Goal: Communication & Community: Share content

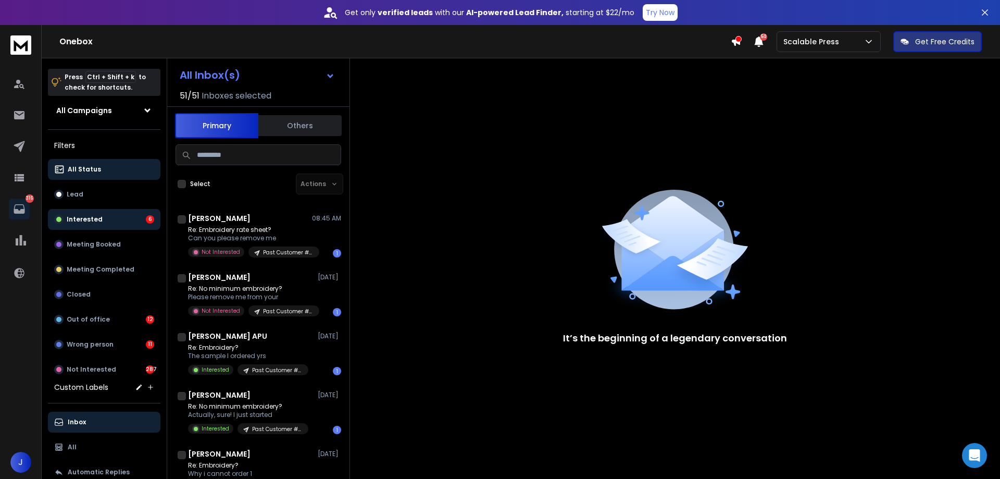
click at [120, 211] on button "Interested 6" at bounding box center [104, 219] width 112 height 21
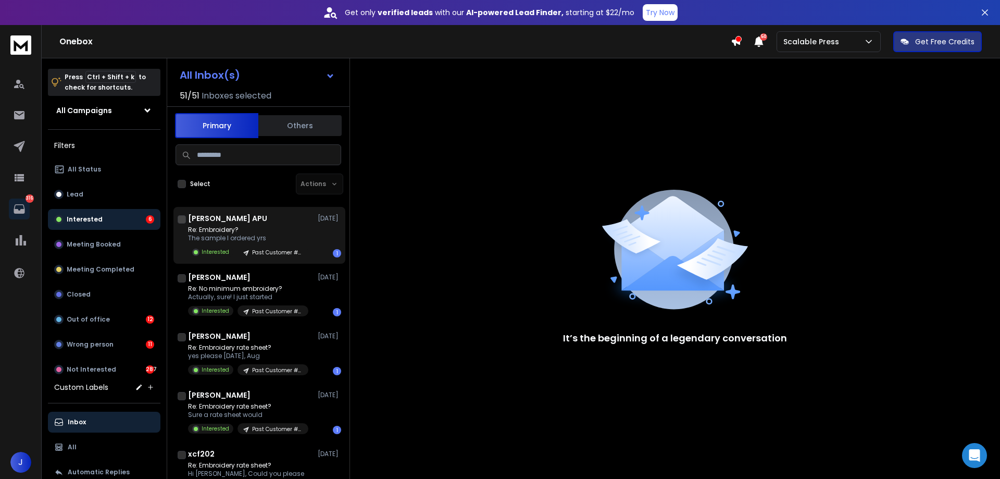
click at [321, 228] on div "Re: Embroidery? The sample I ordered yrs Interested Past Customer #2 (SP) 1" at bounding box center [264, 242] width 153 height 32
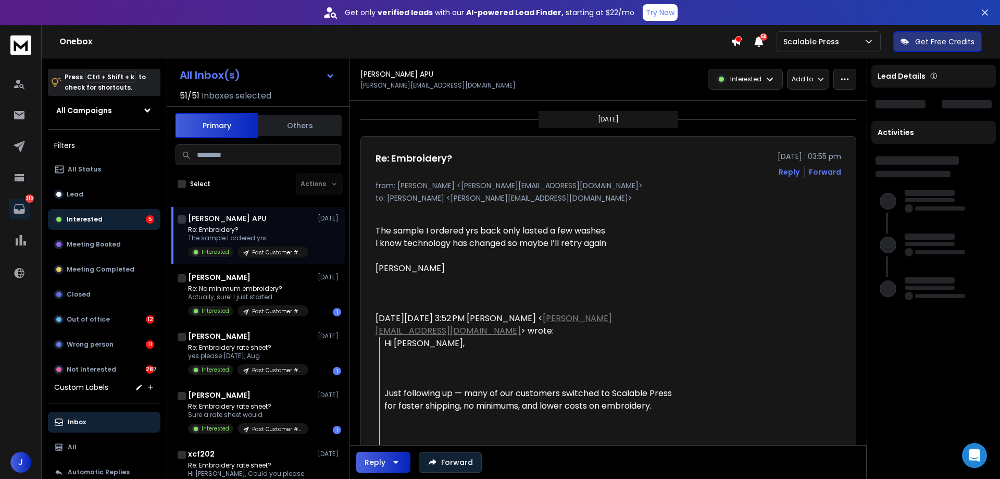
click at [457, 464] on button "Forward" at bounding box center [450, 462] width 63 height 21
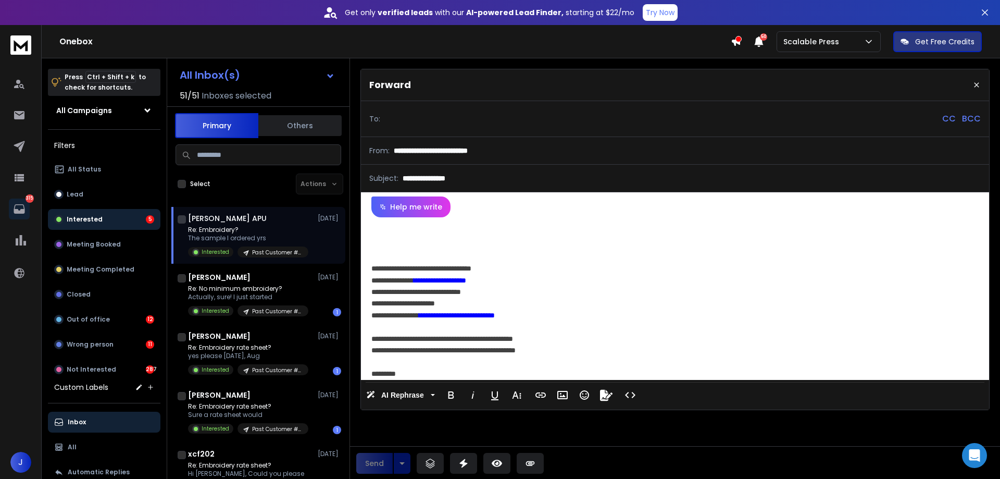
click at [418, 123] on input at bounding box center [420, 118] width 73 height 19
type input "**********"
click at [374, 469] on div "Send" at bounding box center [383, 463] width 54 height 21
click at [446, 244] on div at bounding box center [674, 244] width 607 height 11
click at [373, 457] on div "Send" at bounding box center [383, 463] width 54 height 21
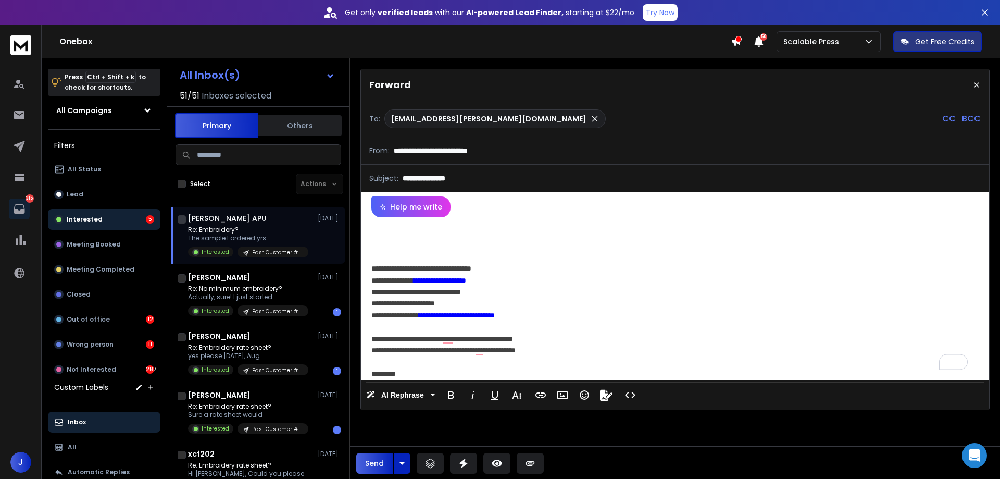
click at [376, 466] on button "Send" at bounding box center [374, 463] width 36 height 21
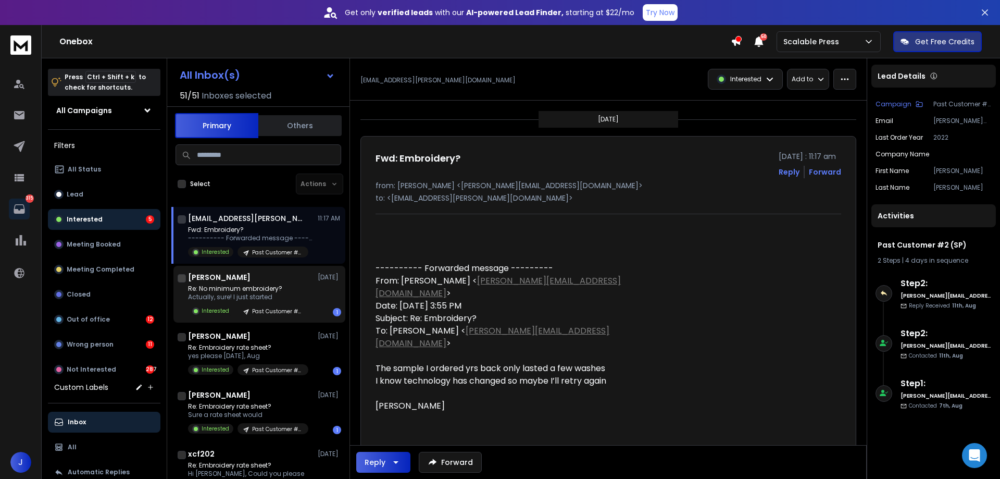
click at [246, 292] on p "Re: No minimum embroidery?" at bounding box center [248, 288] width 120 height 8
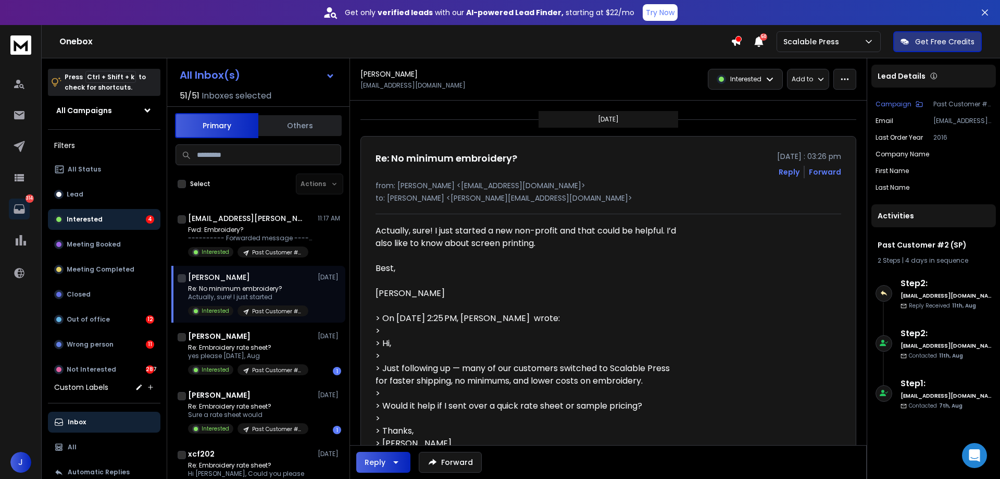
click at [467, 466] on button "Forward" at bounding box center [450, 462] width 63 height 21
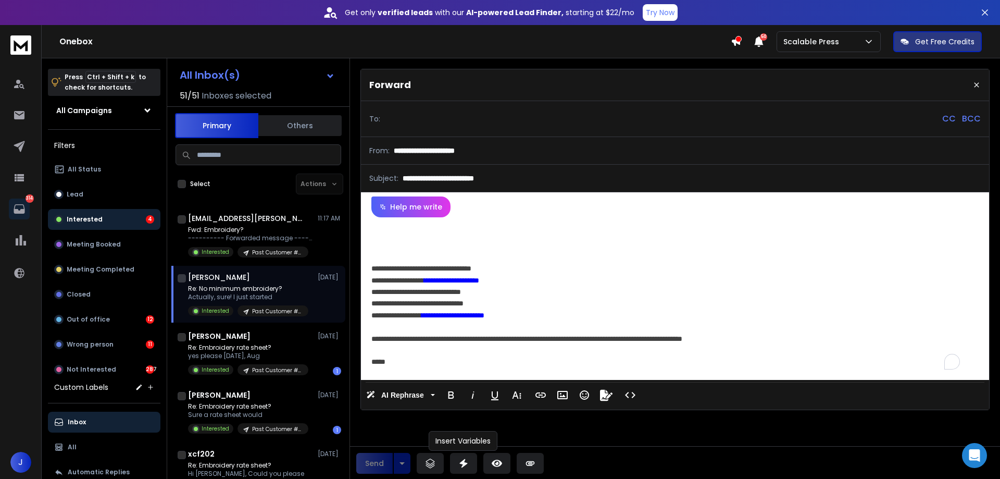
click at [457, 115] on input at bounding box center [420, 118] width 73 height 19
type input "**********"
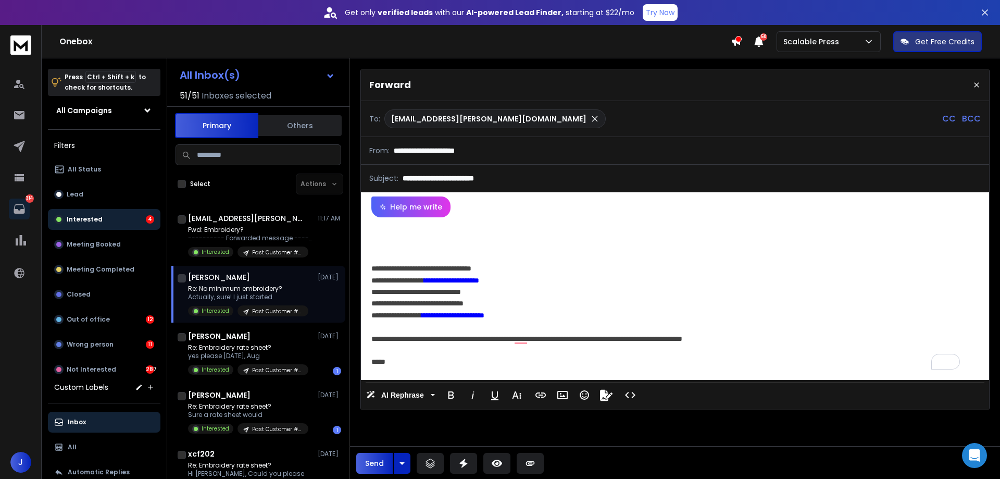
click at [372, 465] on button "Send" at bounding box center [374, 463] width 36 height 21
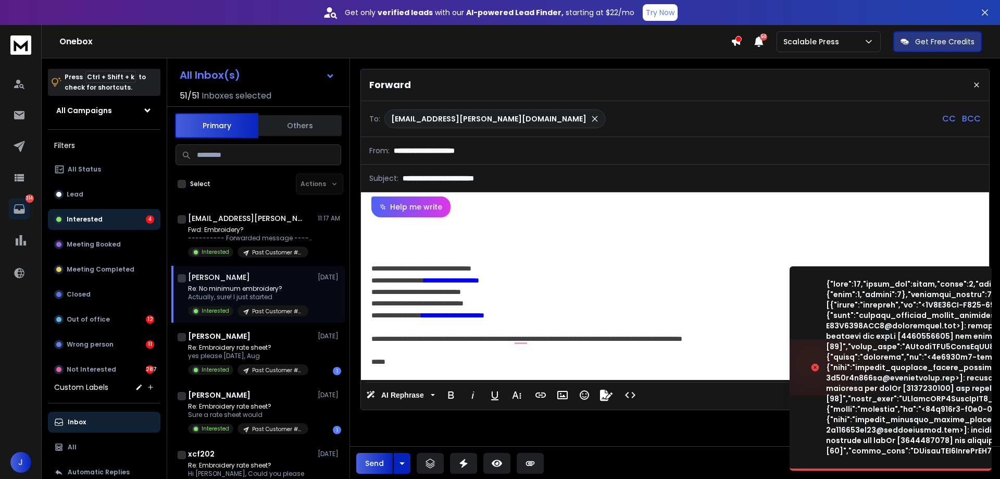
click at [367, 463] on button "Send" at bounding box center [374, 463] width 36 height 21
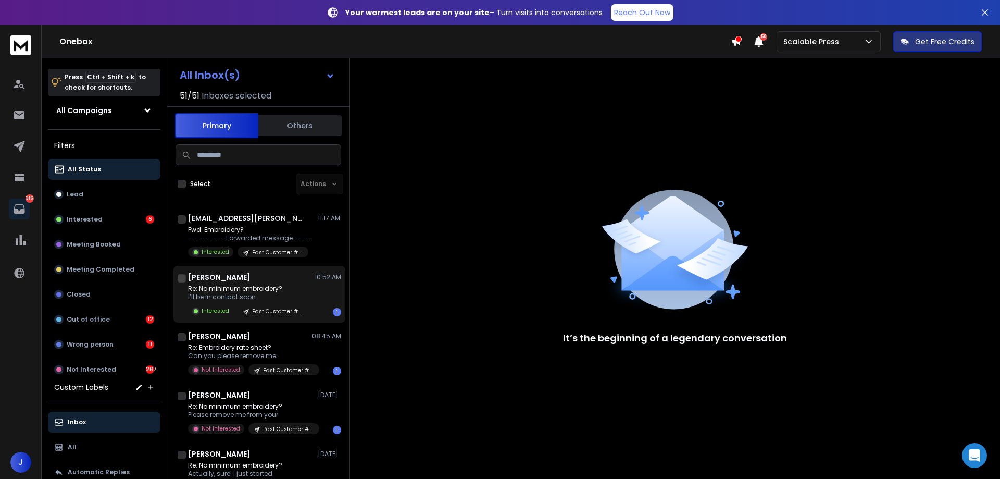
click at [281, 289] on p "Re: No minimum embroidery?" at bounding box center [248, 288] width 120 height 8
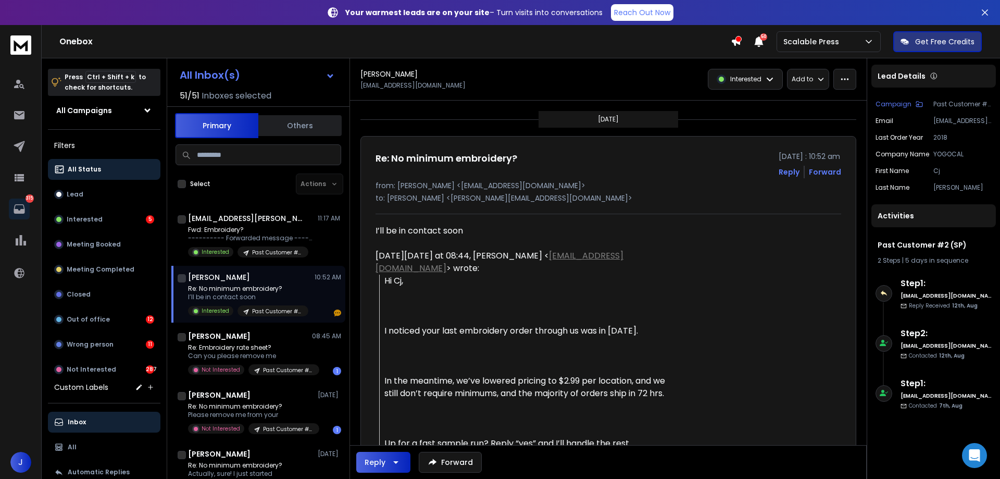
click at [451, 473] on div "Reply Forward" at bounding box center [608, 462] width 517 height 34
click at [452, 467] on button "Forward" at bounding box center [450, 462] width 63 height 21
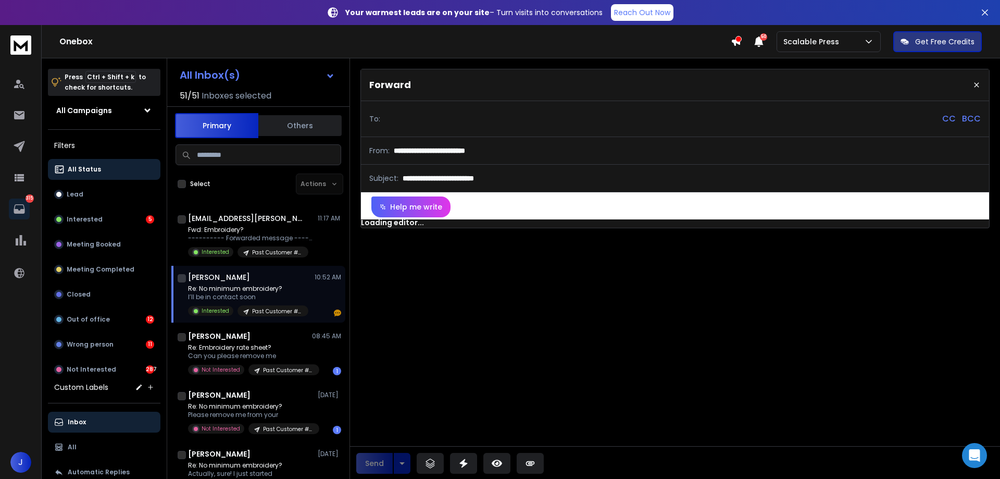
click at [429, 124] on input at bounding box center [420, 118] width 73 height 19
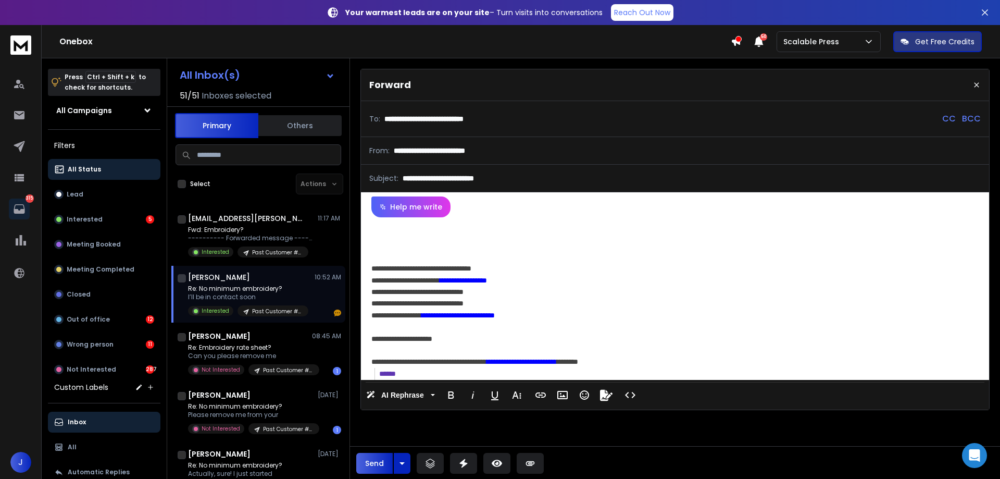
scroll to position [0, 27]
type input "**********"
click at [372, 472] on button "Send" at bounding box center [374, 463] width 36 height 21
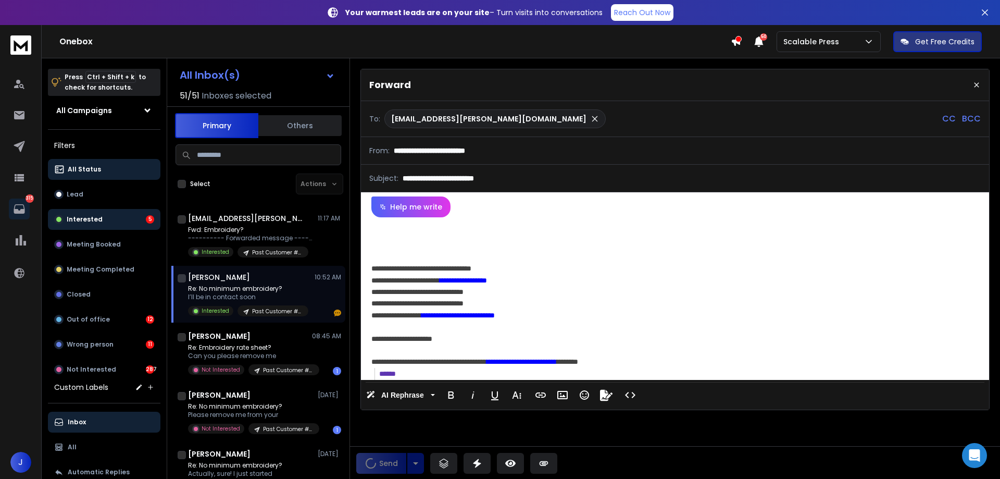
click at [84, 214] on button "Interested 5" at bounding box center [104, 219] width 112 height 21
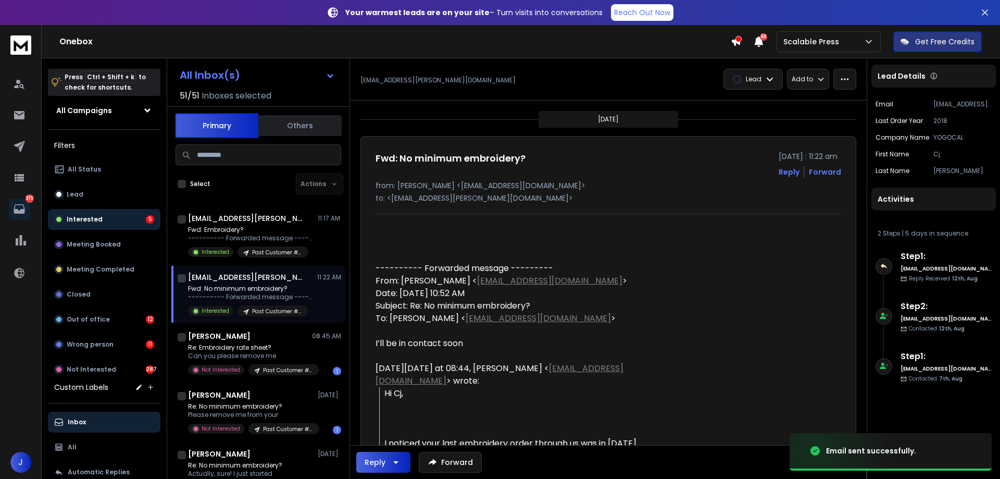
click at [121, 218] on button "Interested 5" at bounding box center [104, 219] width 112 height 21
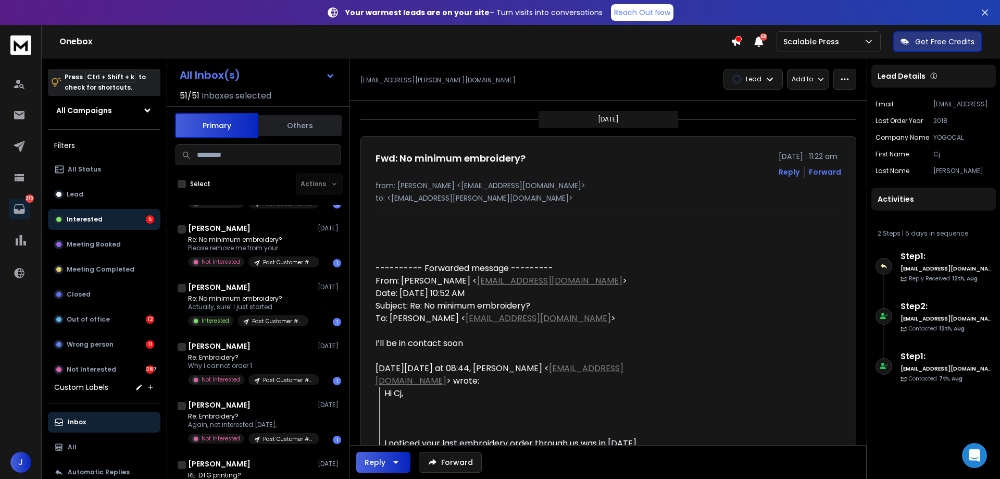
scroll to position [194, 0]
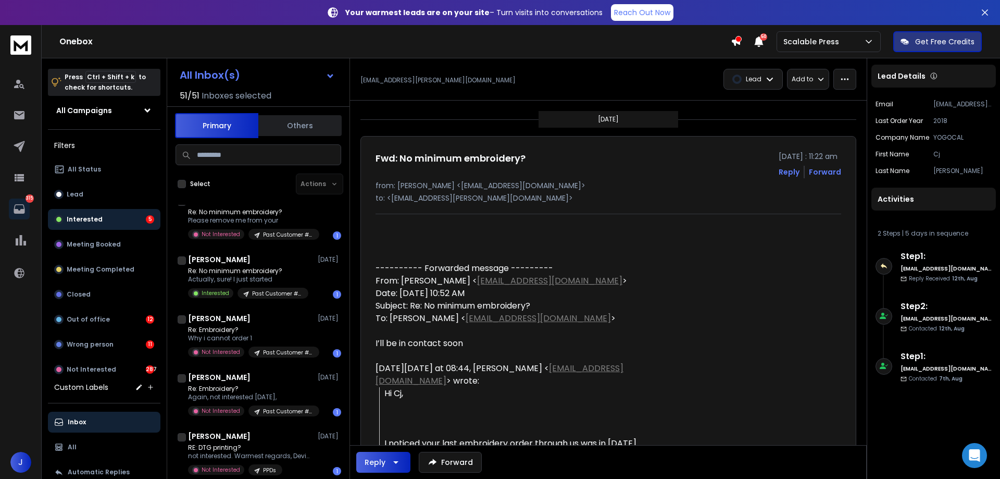
click at [103, 216] on button "Interested 5" at bounding box center [104, 219] width 112 height 21
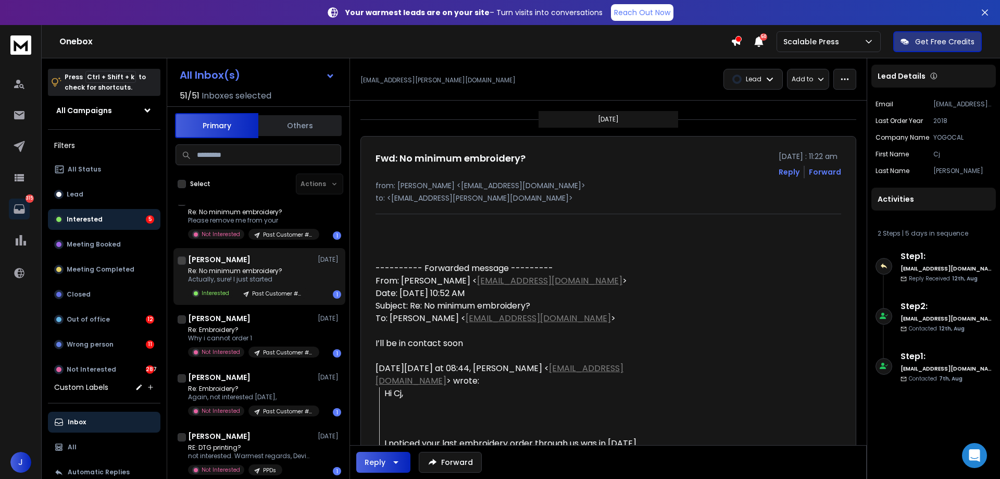
click at [296, 284] on div "Re: No minimum embroidery? Actually, sure! I just started Interested Past Custo…" at bounding box center [248, 283] width 120 height 32
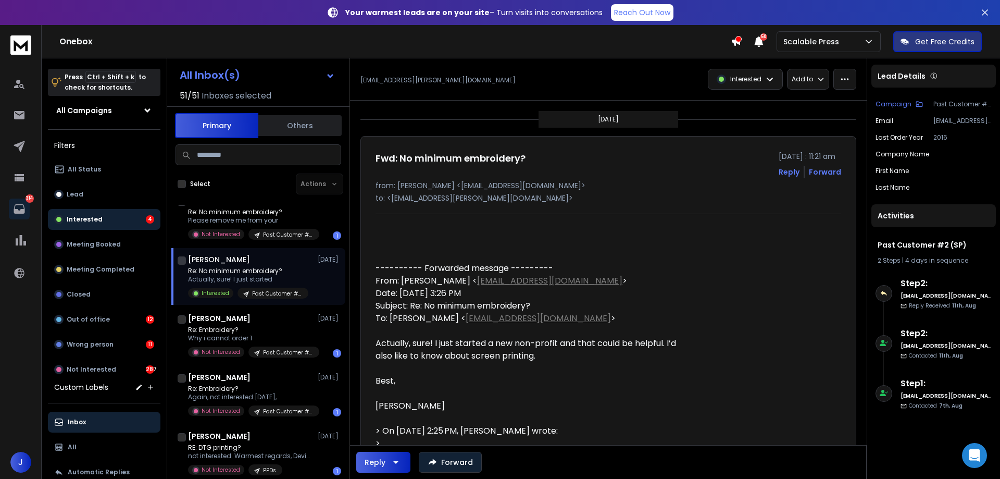
click at [444, 465] on button "Forward" at bounding box center [450, 462] width 63 height 21
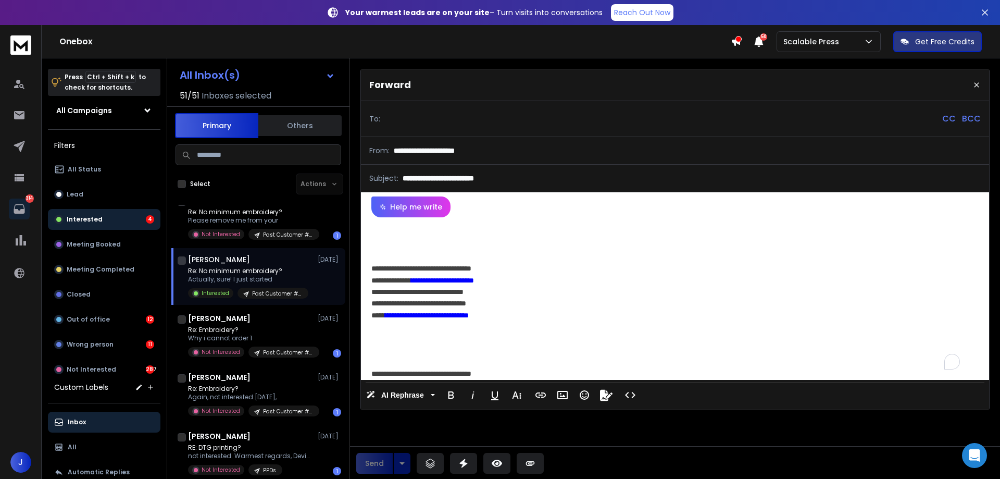
click at [424, 118] on input at bounding box center [420, 118] width 73 height 19
type input "**********"
click at [369, 466] on button "Send" at bounding box center [374, 463] width 36 height 21
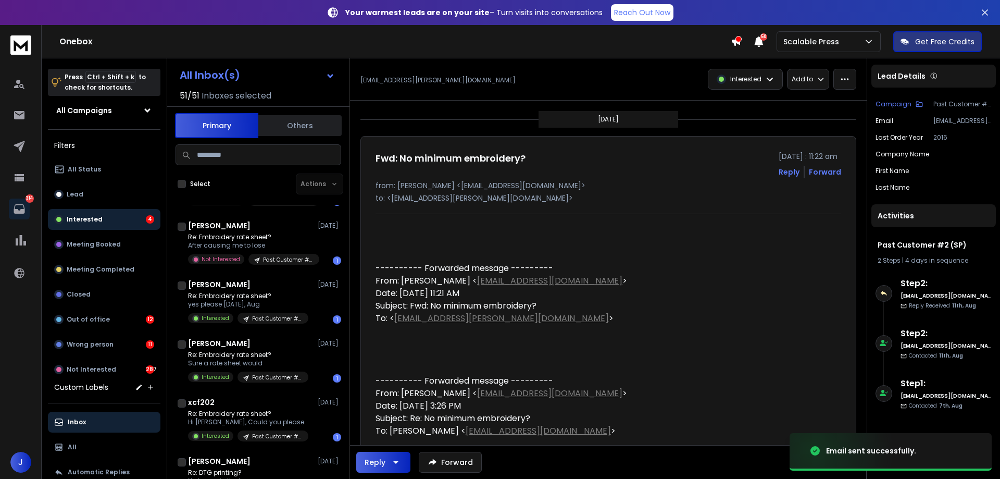
scroll to position [586, 0]
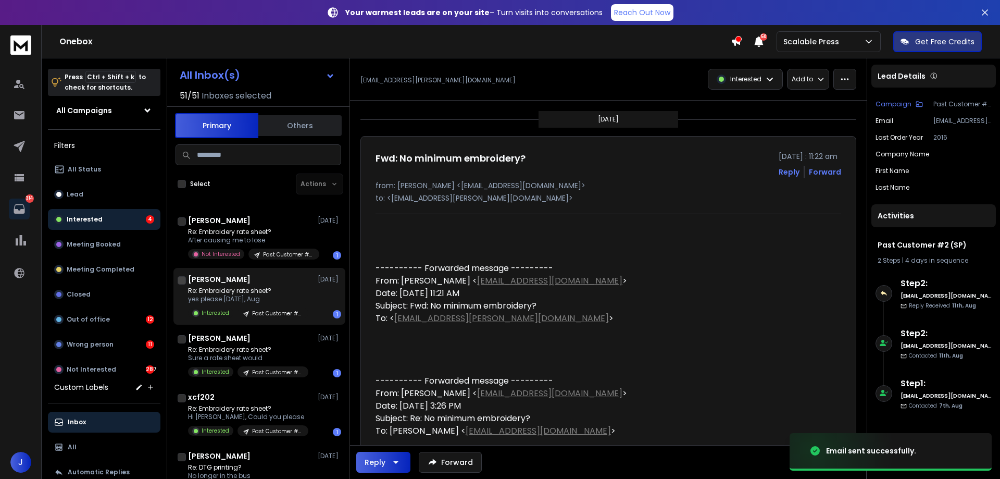
click at [279, 279] on div "[PERSON_NAME] [DATE]" at bounding box center [264, 279] width 153 height 10
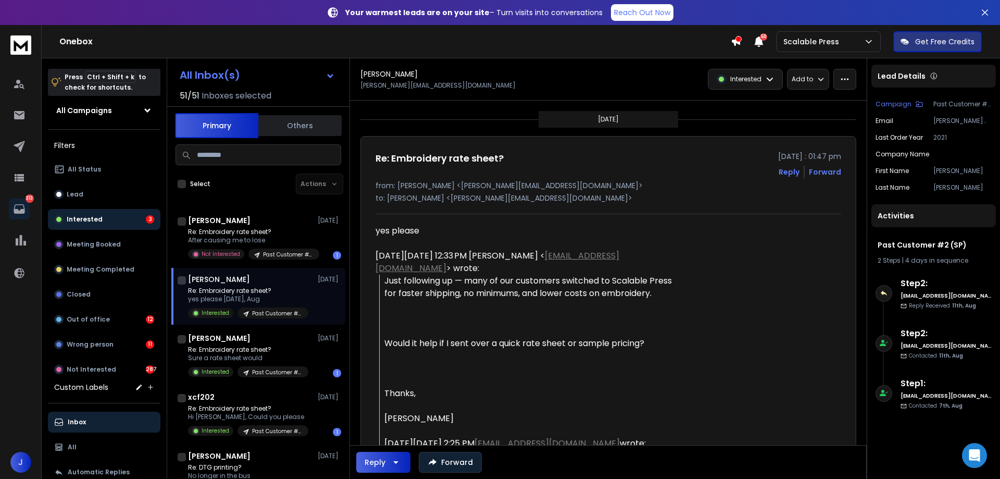
click at [436, 465] on button "Forward" at bounding box center [450, 462] width 63 height 21
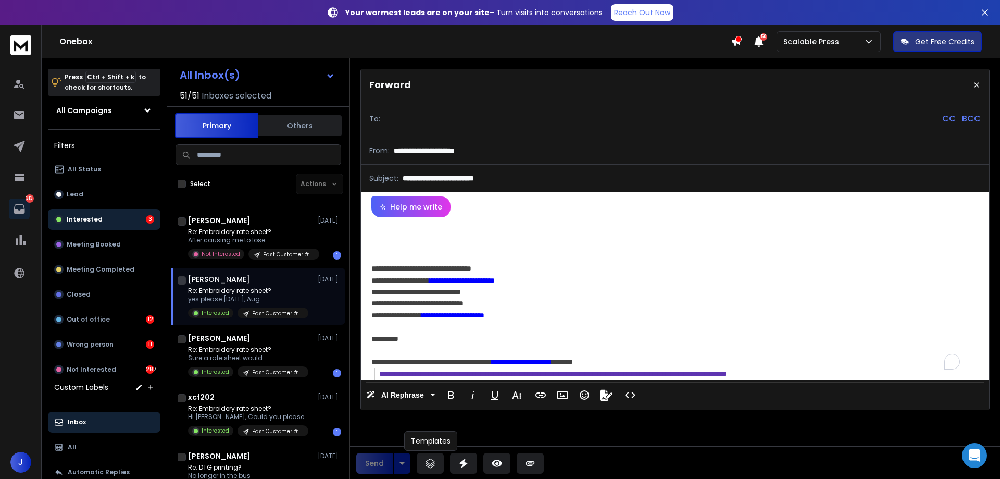
click at [414, 119] on input at bounding box center [420, 118] width 73 height 19
type input "**********"
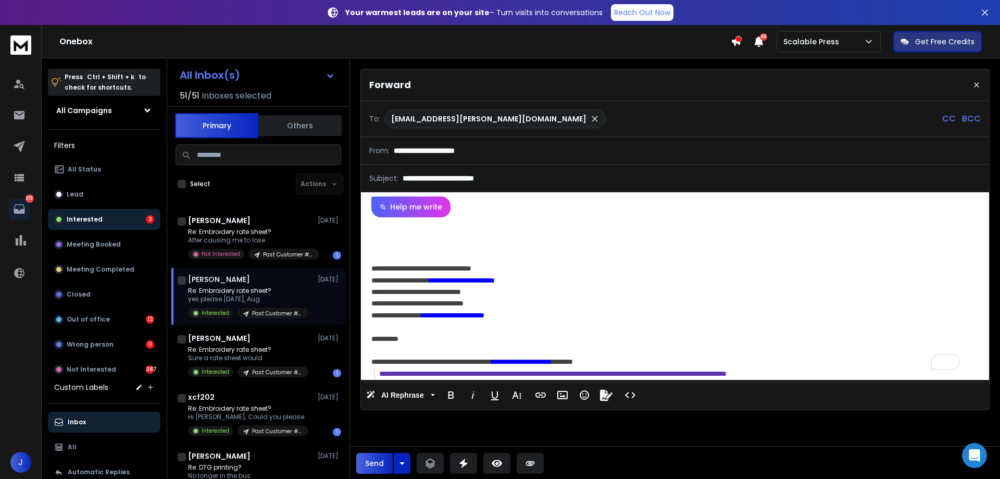
scroll to position [0, 0]
click at [375, 460] on button "Send" at bounding box center [374, 463] width 36 height 21
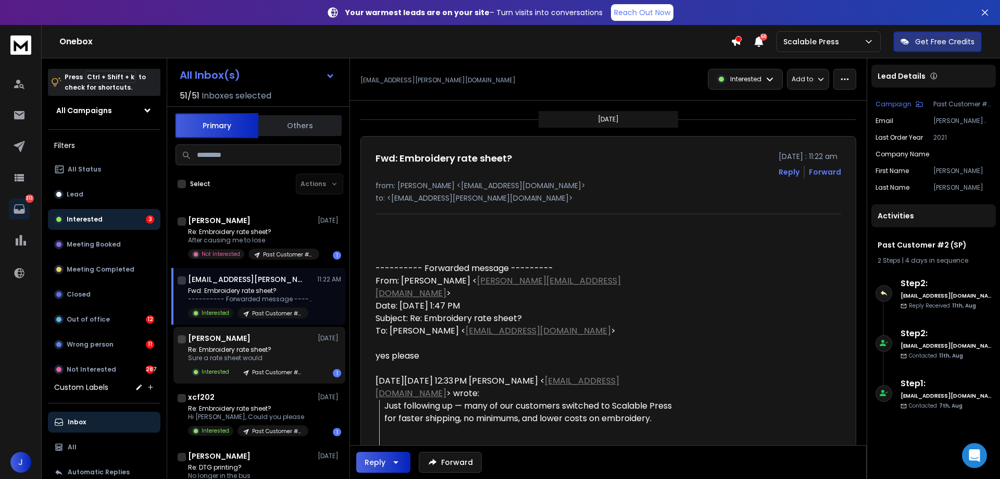
click at [300, 353] on p "Re: Embroidery rate sheet?" at bounding box center [248, 349] width 120 height 8
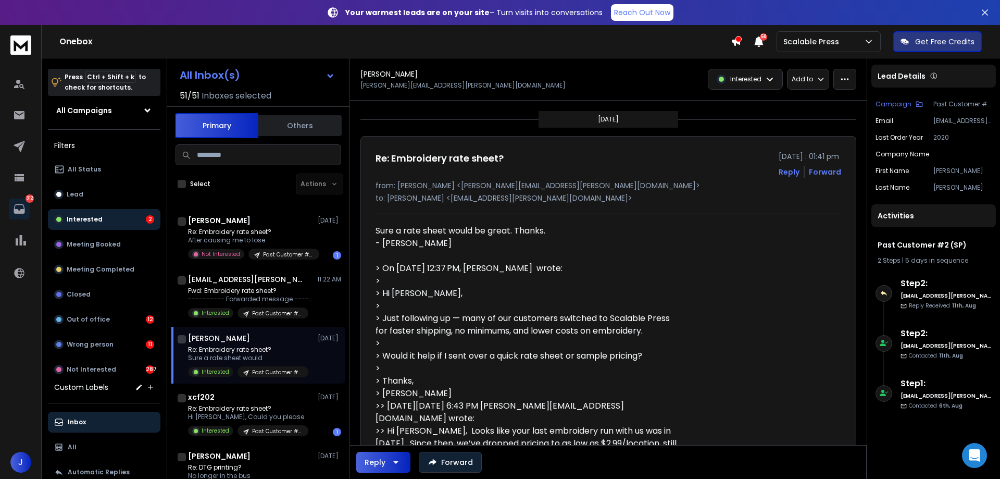
click at [449, 471] on button "Forward" at bounding box center [450, 462] width 63 height 21
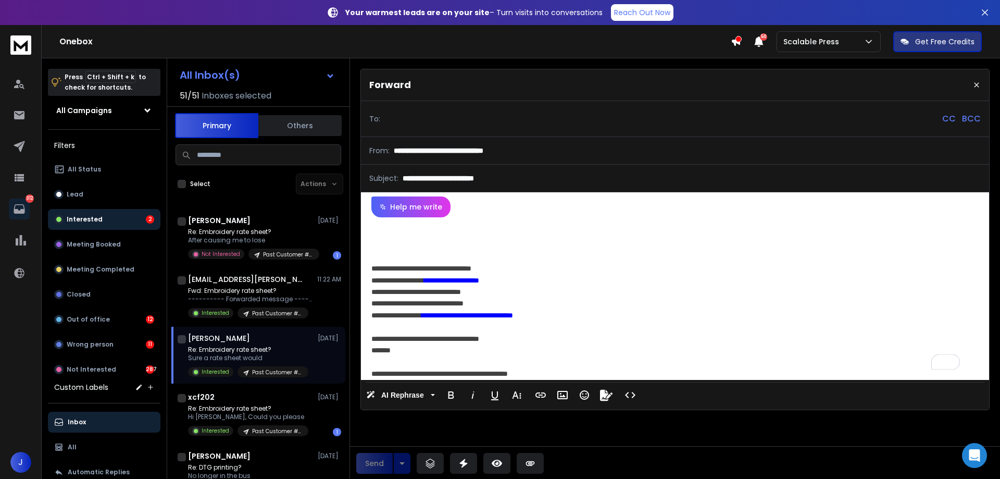
click at [406, 116] on input at bounding box center [420, 118] width 73 height 19
type input "**********"
click at [387, 463] on button "Send" at bounding box center [374, 463] width 36 height 21
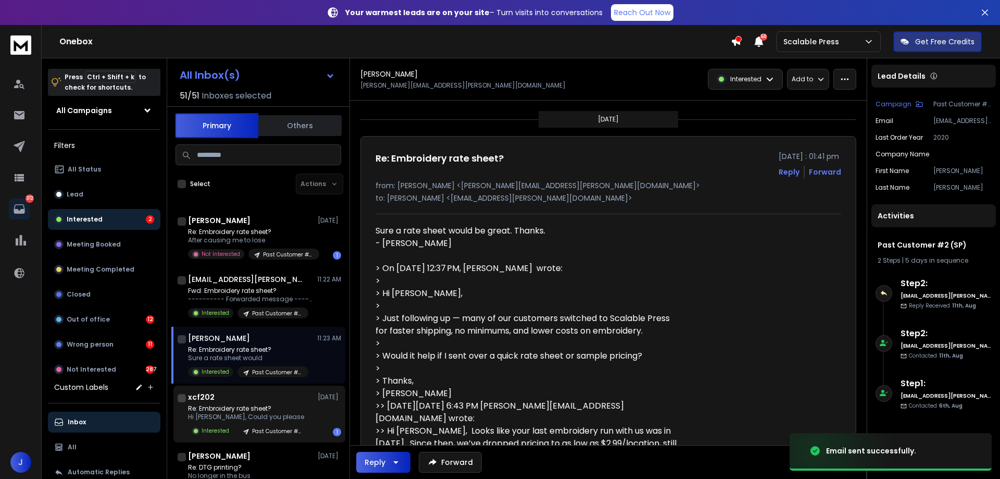
click at [291, 403] on div "xcf202 [DATE] Re: Embroidery rate sheet? Hi [PERSON_NAME], Could you please Int…" at bounding box center [264, 414] width 153 height 44
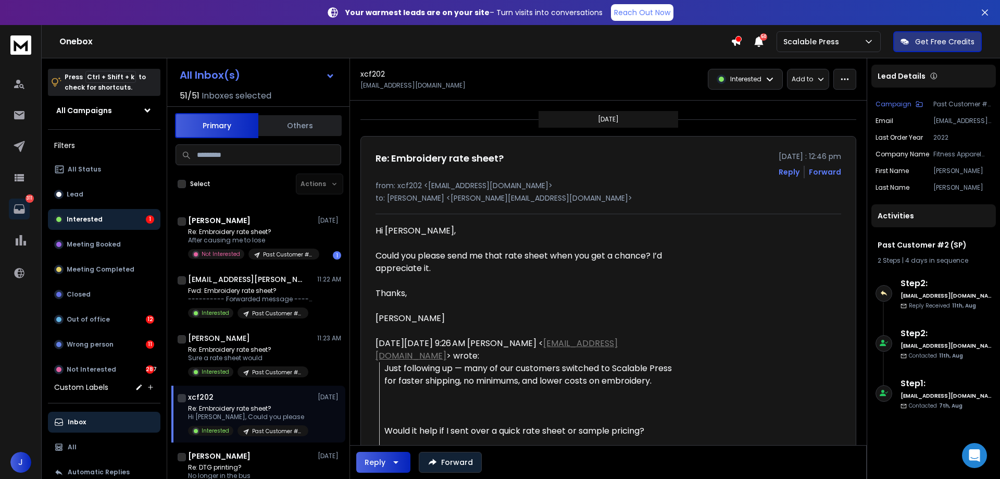
click at [454, 465] on button "Forward" at bounding box center [450, 462] width 63 height 21
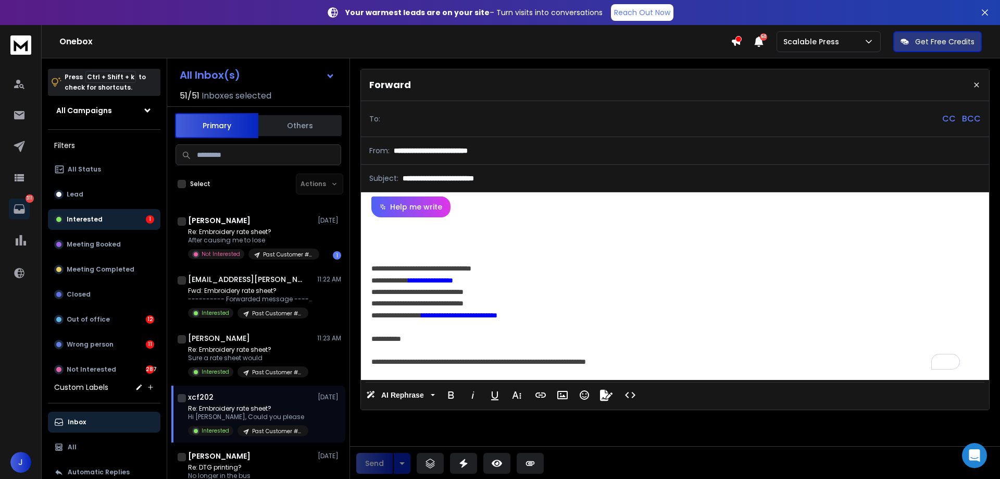
click at [412, 128] on input at bounding box center [420, 118] width 73 height 19
type input "**********"
click at [368, 464] on button "Send" at bounding box center [374, 463] width 36 height 21
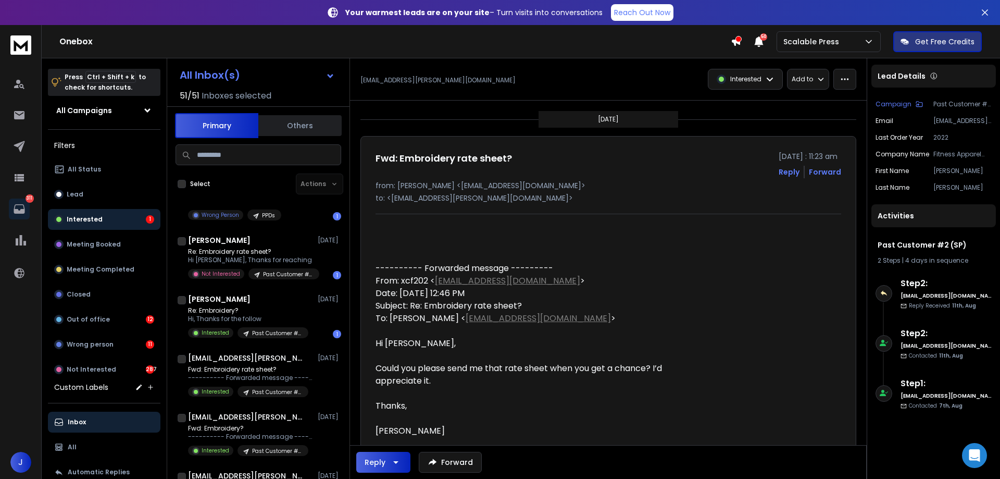
scroll to position [870, 0]
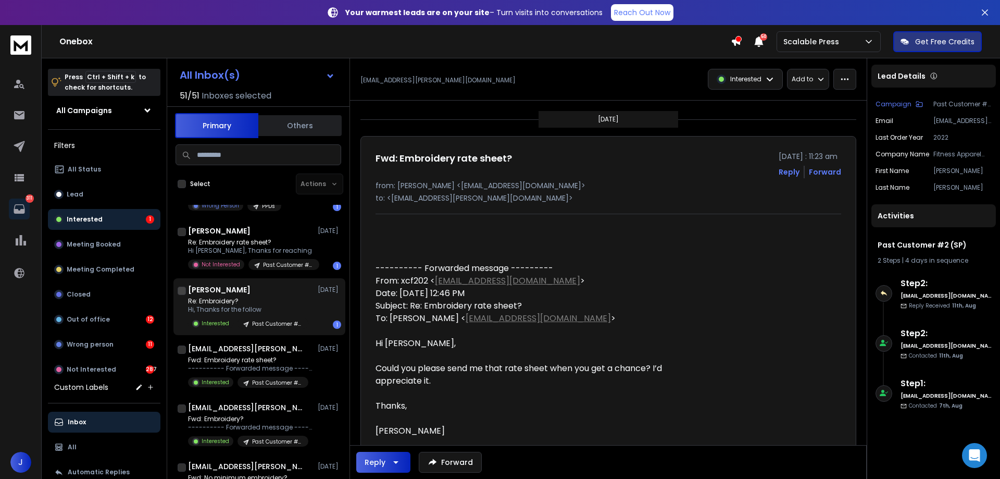
click at [286, 302] on p "Re: Embroidery?" at bounding box center [248, 301] width 120 height 8
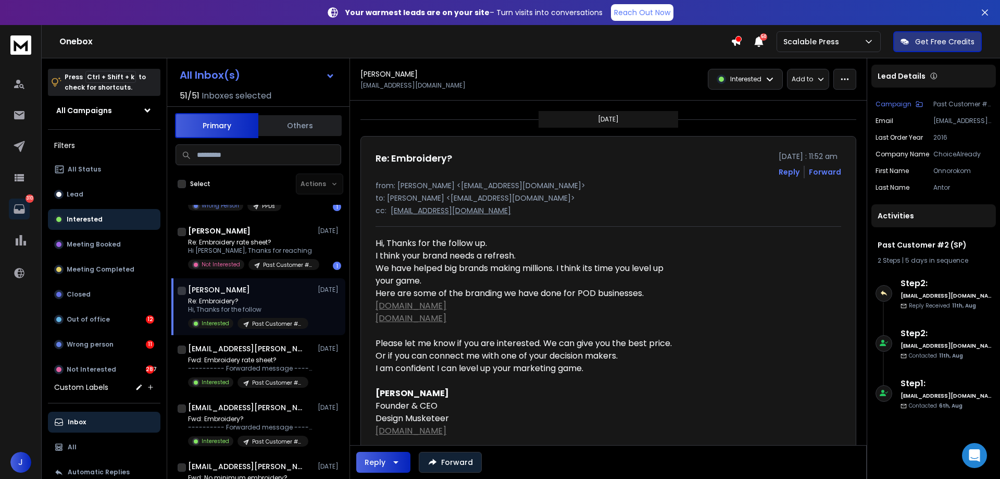
click at [440, 462] on button "Forward" at bounding box center [450, 462] width 63 height 21
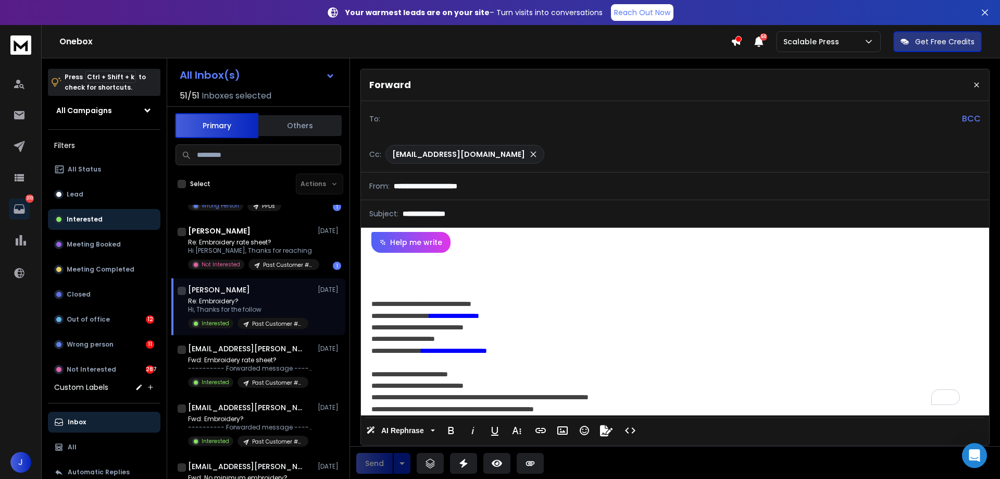
click at [410, 118] on input at bounding box center [420, 118] width 73 height 19
type input "**********"
click at [377, 462] on button "Send" at bounding box center [374, 463] width 36 height 21
